Goal: Information Seeking & Learning: Check status

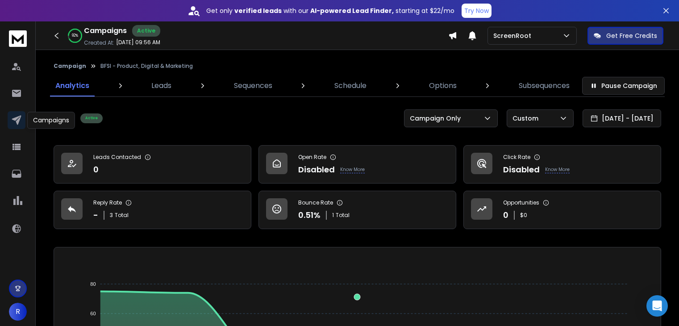
scroll to position [291, 0]
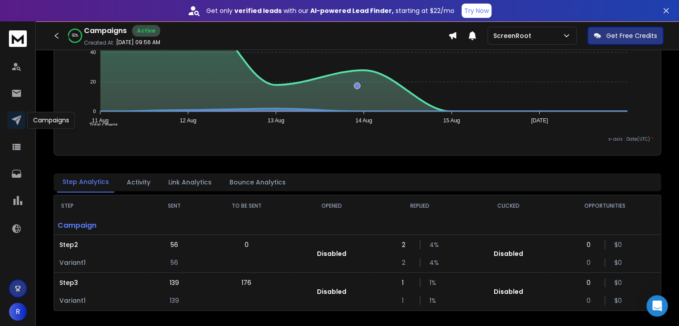
click at [16, 115] on icon at bounding box center [16, 120] width 11 height 11
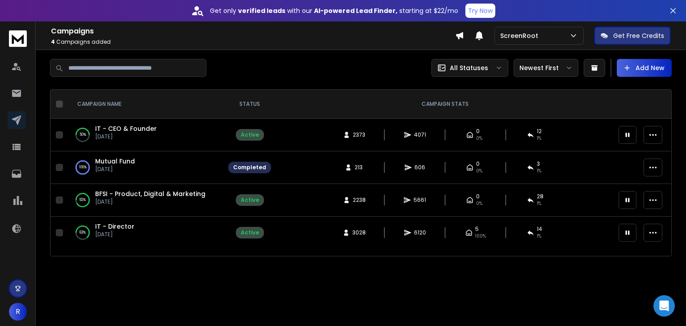
click at [123, 127] on span "IT - CEO & Founder" at bounding box center [126, 128] width 62 height 9
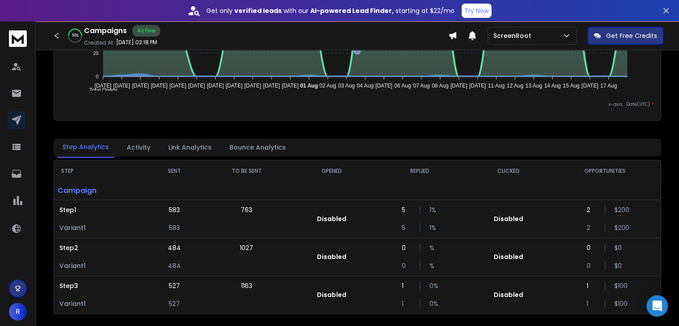
scroll to position [329, 0]
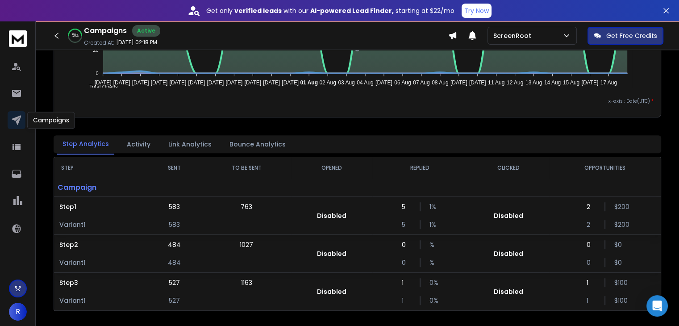
click at [13, 123] on icon at bounding box center [16, 120] width 11 height 11
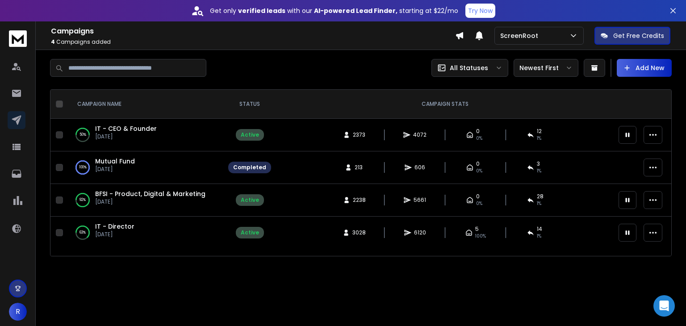
click at [113, 224] on span "IT - Director" at bounding box center [114, 226] width 39 height 9
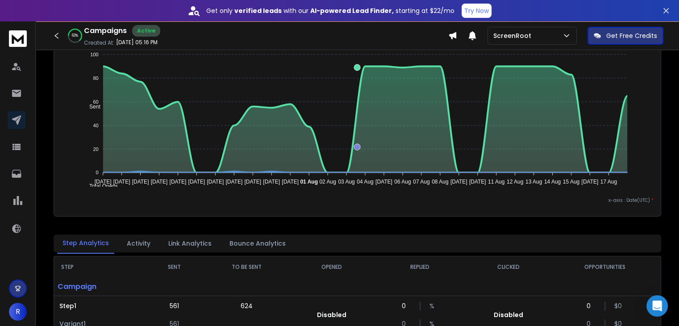
scroll to position [268, 0]
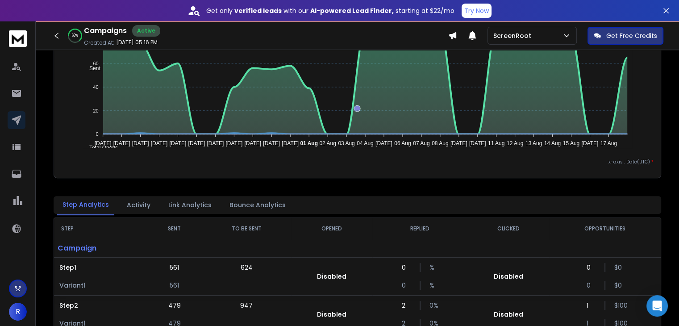
click at [400, 188] on div "Leads Contacted 561 Open Rate Disabled Know More Click Rate Disabled Know More …" at bounding box center [358, 126] width 608 height 498
click at [14, 92] on icon at bounding box center [16, 93] width 11 height 11
